Goal: Navigation & Orientation: Find specific page/section

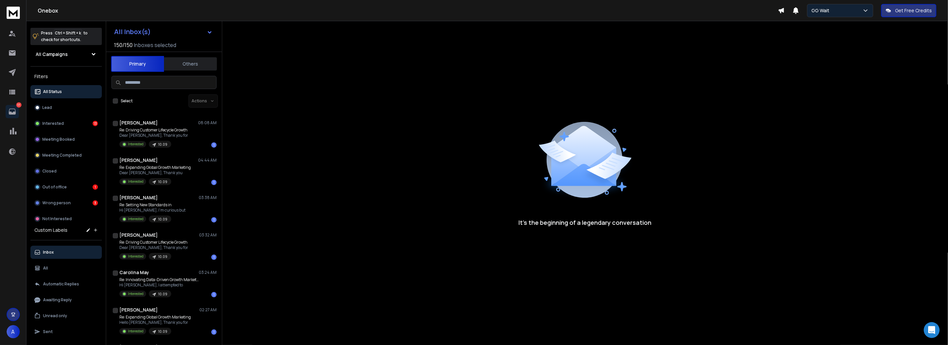
click at [849, 13] on div "GG Wait" at bounding box center [840, 10] width 58 height 7
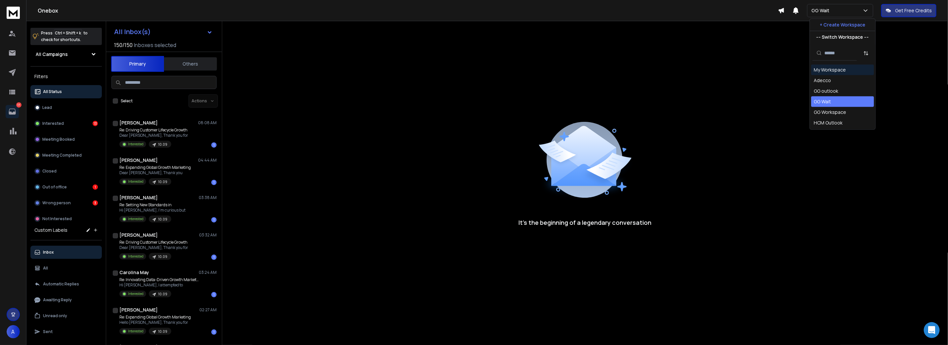
click at [838, 69] on div "My Workspace" at bounding box center [830, 69] width 32 height 7
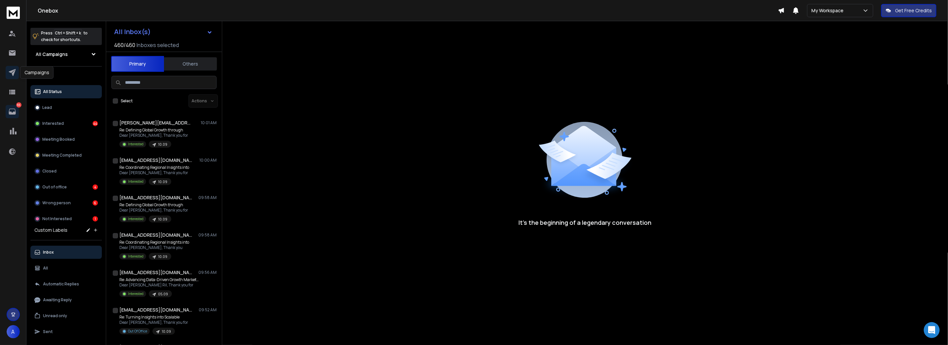
click at [13, 73] on icon at bounding box center [12, 72] width 7 height 7
